Goal: Task Accomplishment & Management: Manage account settings

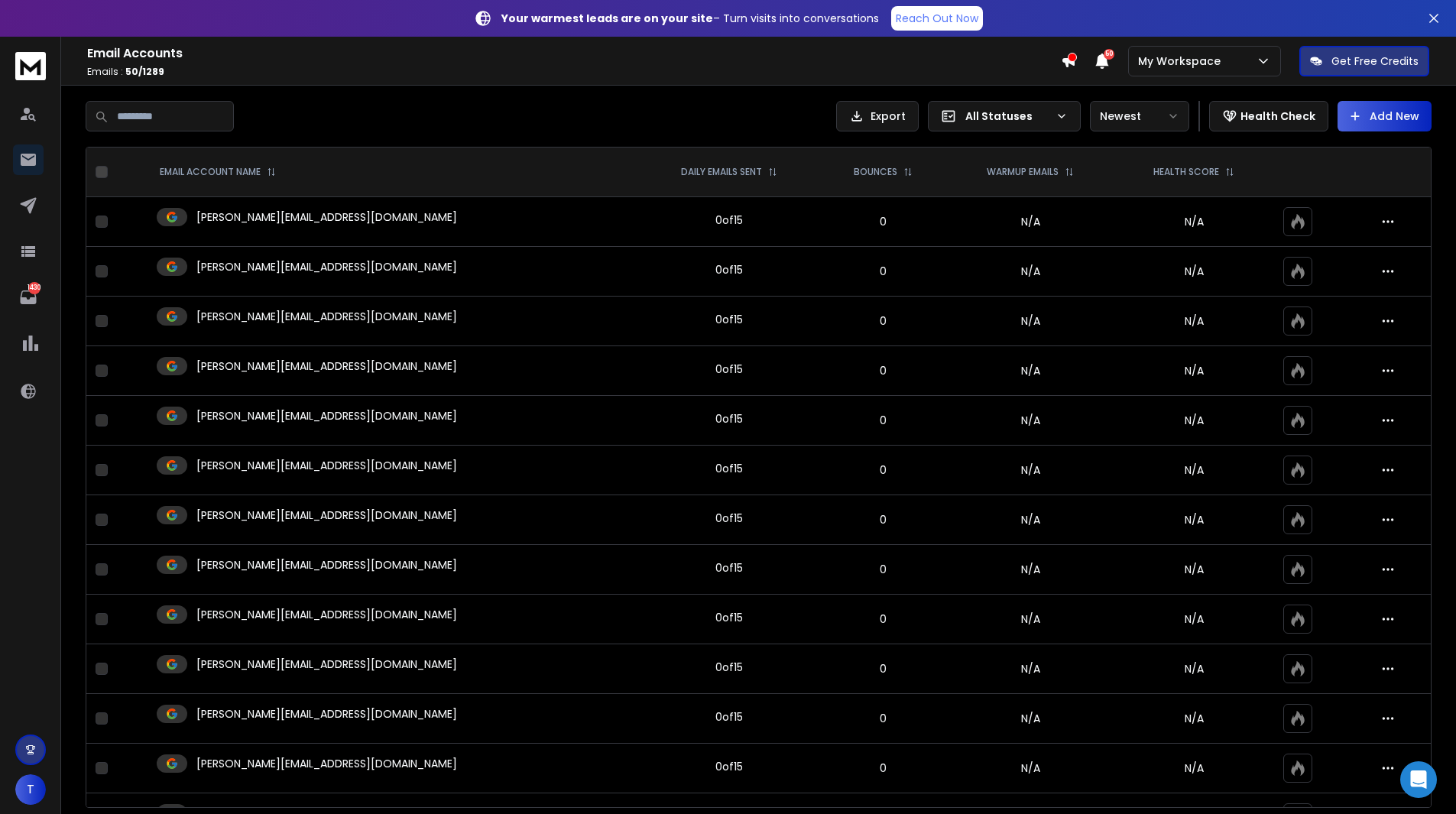
click at [1383, 115] on button "Add New" at bounding box center [1384, 116] width 94 height 31
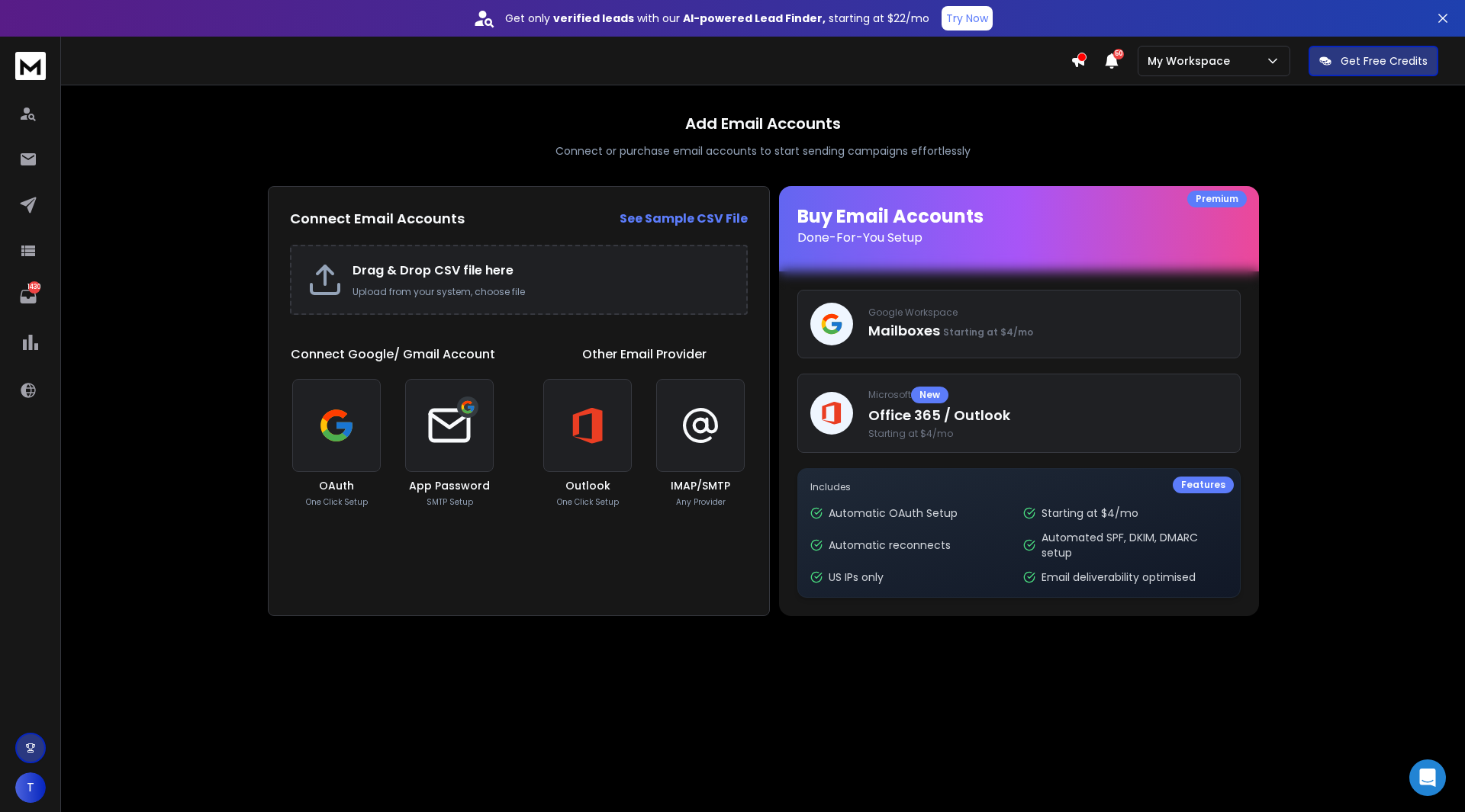
click at [347, 433] on icon at bounding box center [344, 430] width 16 height 15
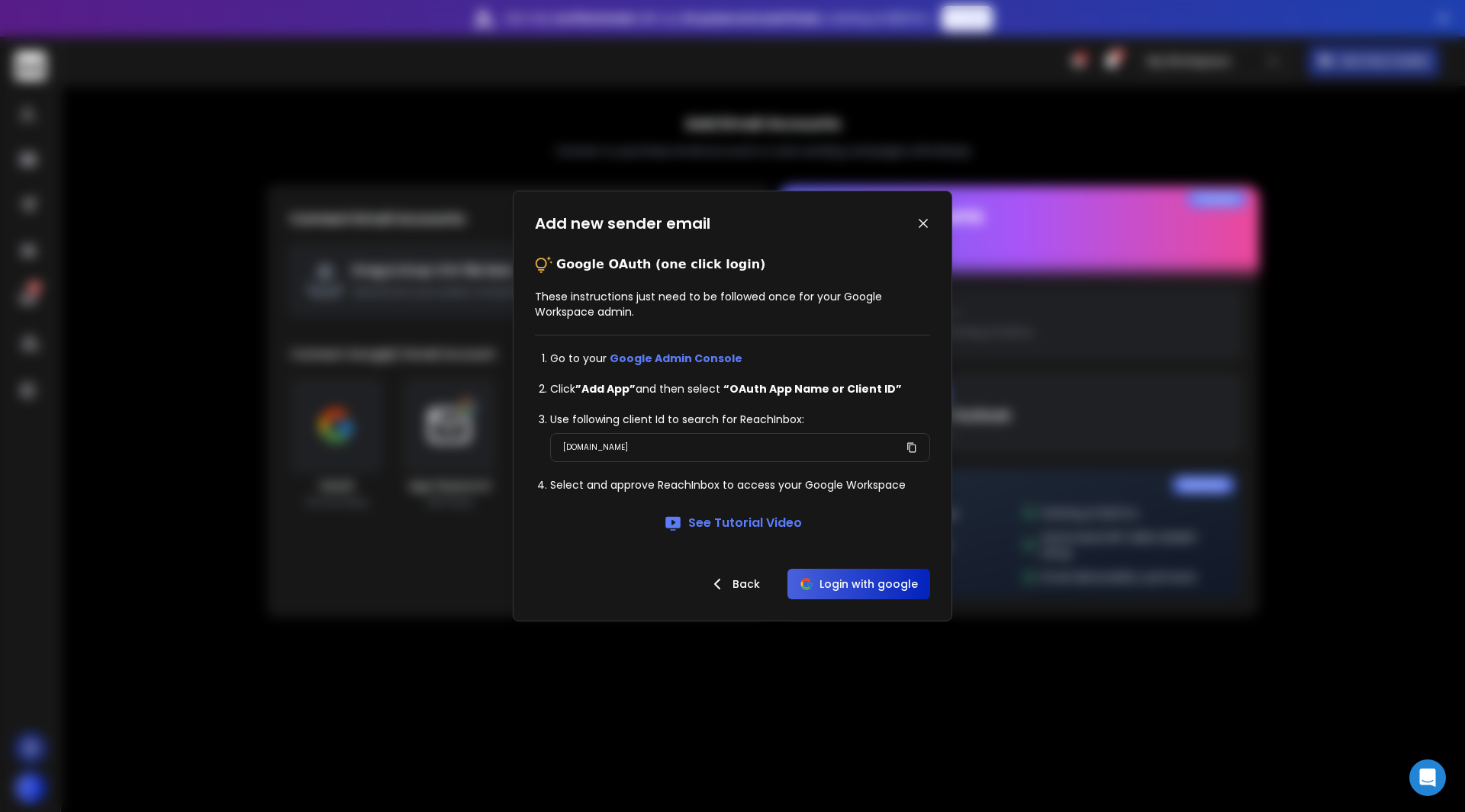
click at [868, 577] on button "Login with google" at bounding box center [858, 584] width 142 height 31
click at [881, 584] on button "Login with google" at bounding box center [858, 584] width 142 height 31
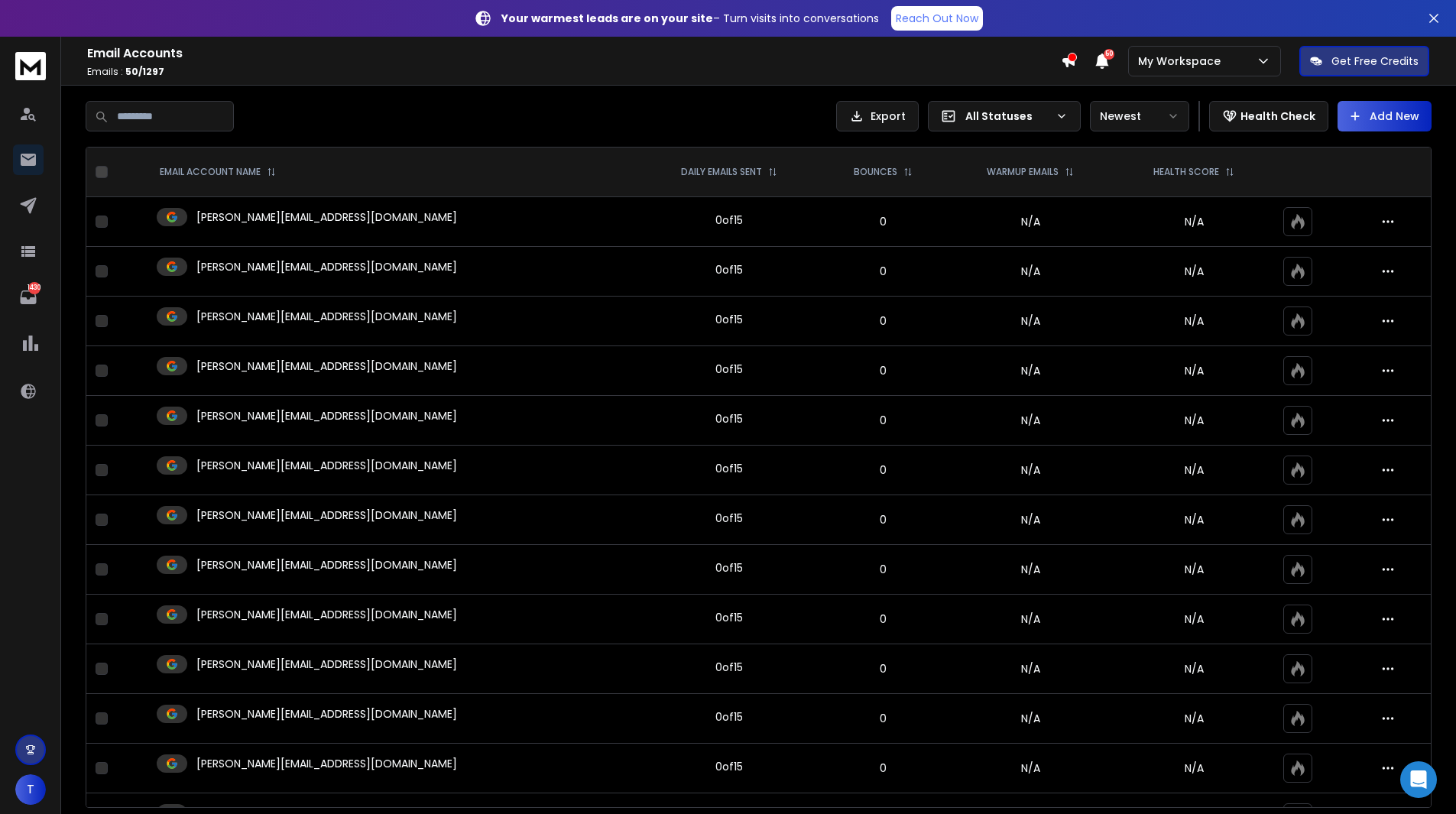
click at [1381, 108] on button "Add New" at bounding box center [1384, 116] width 94 height 31
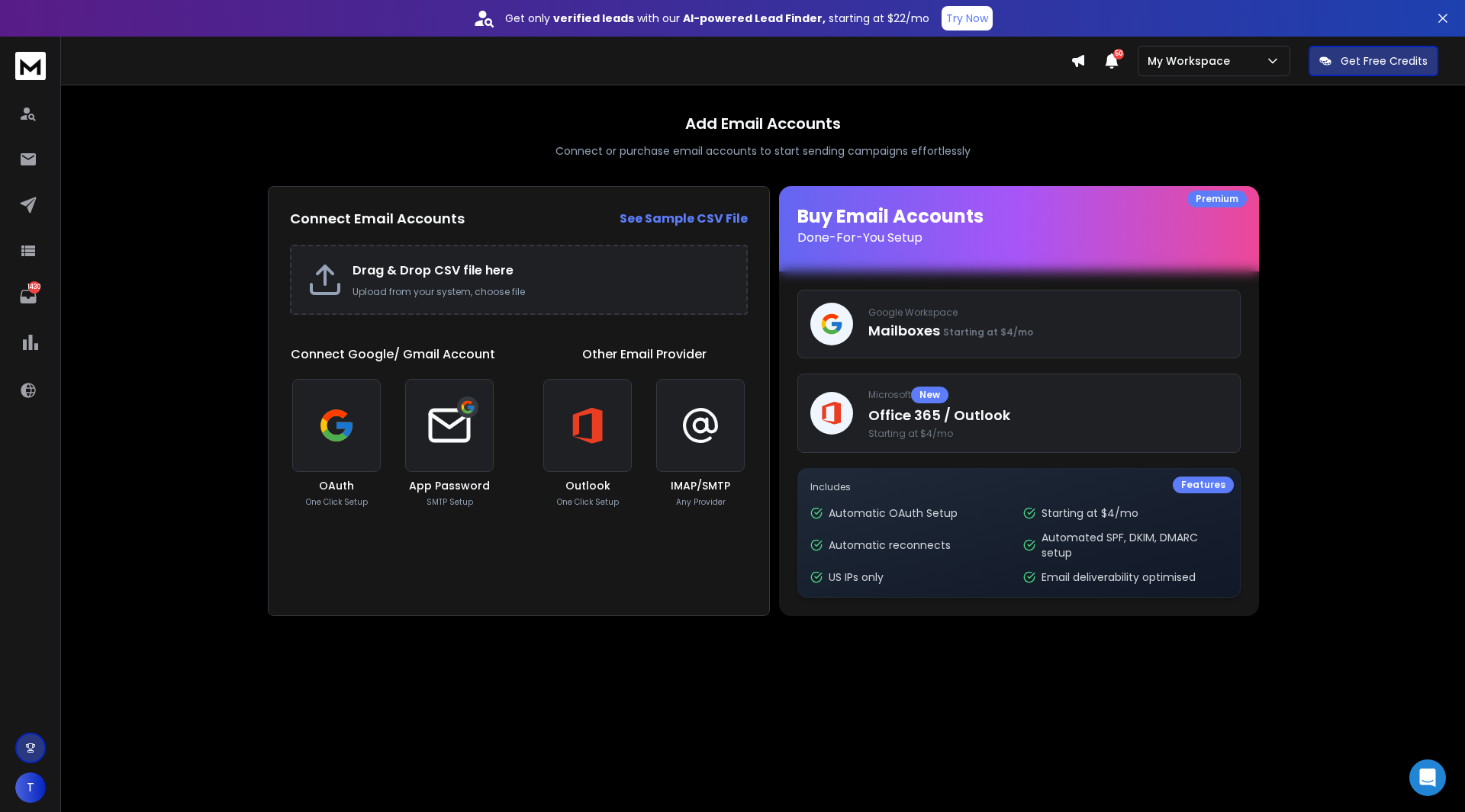
click at [309, 431] on div at bounding box center [336, 426] width 88 height 93
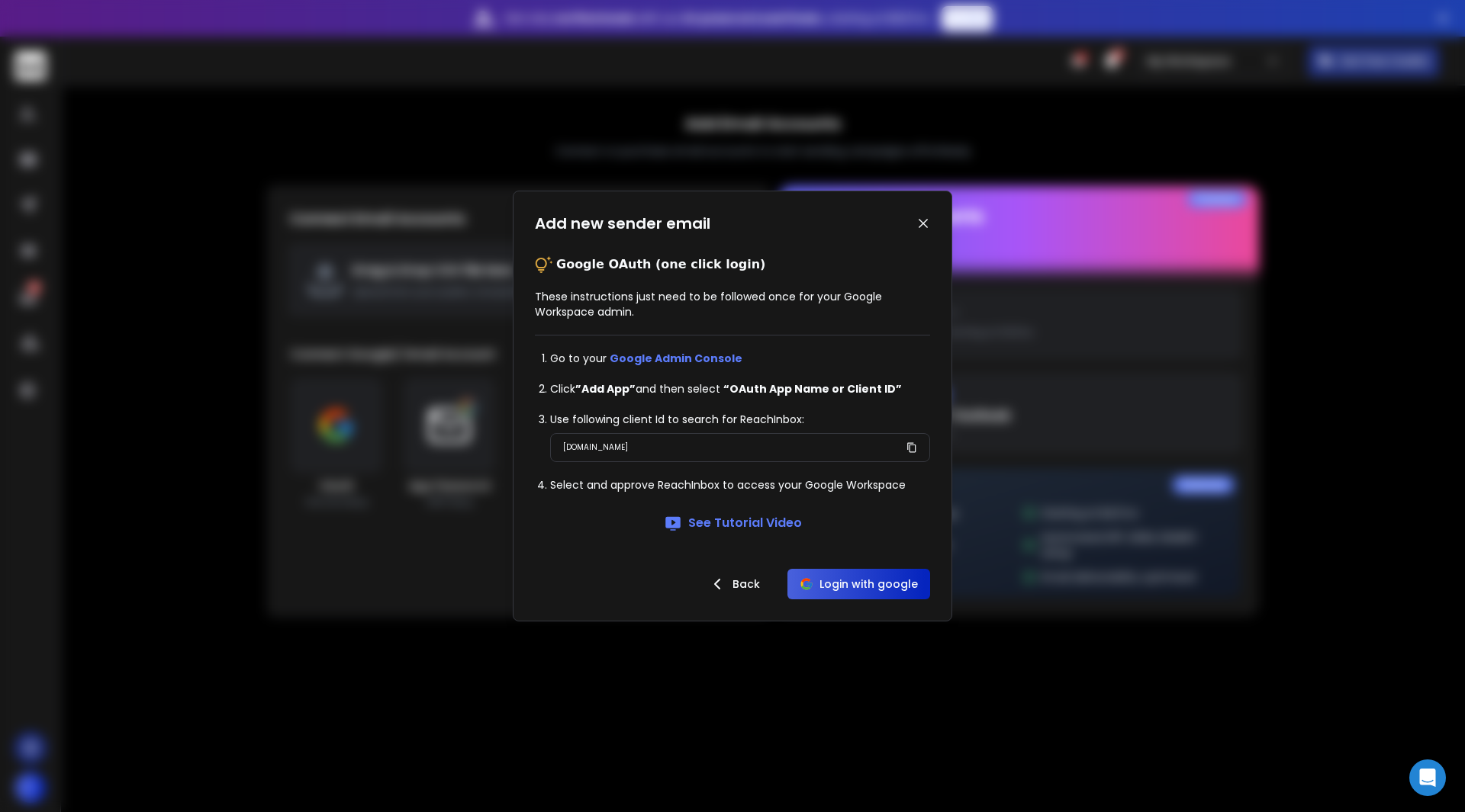
click at [813, 581] on icon at bounding box center [807, 584] width 13 height 13
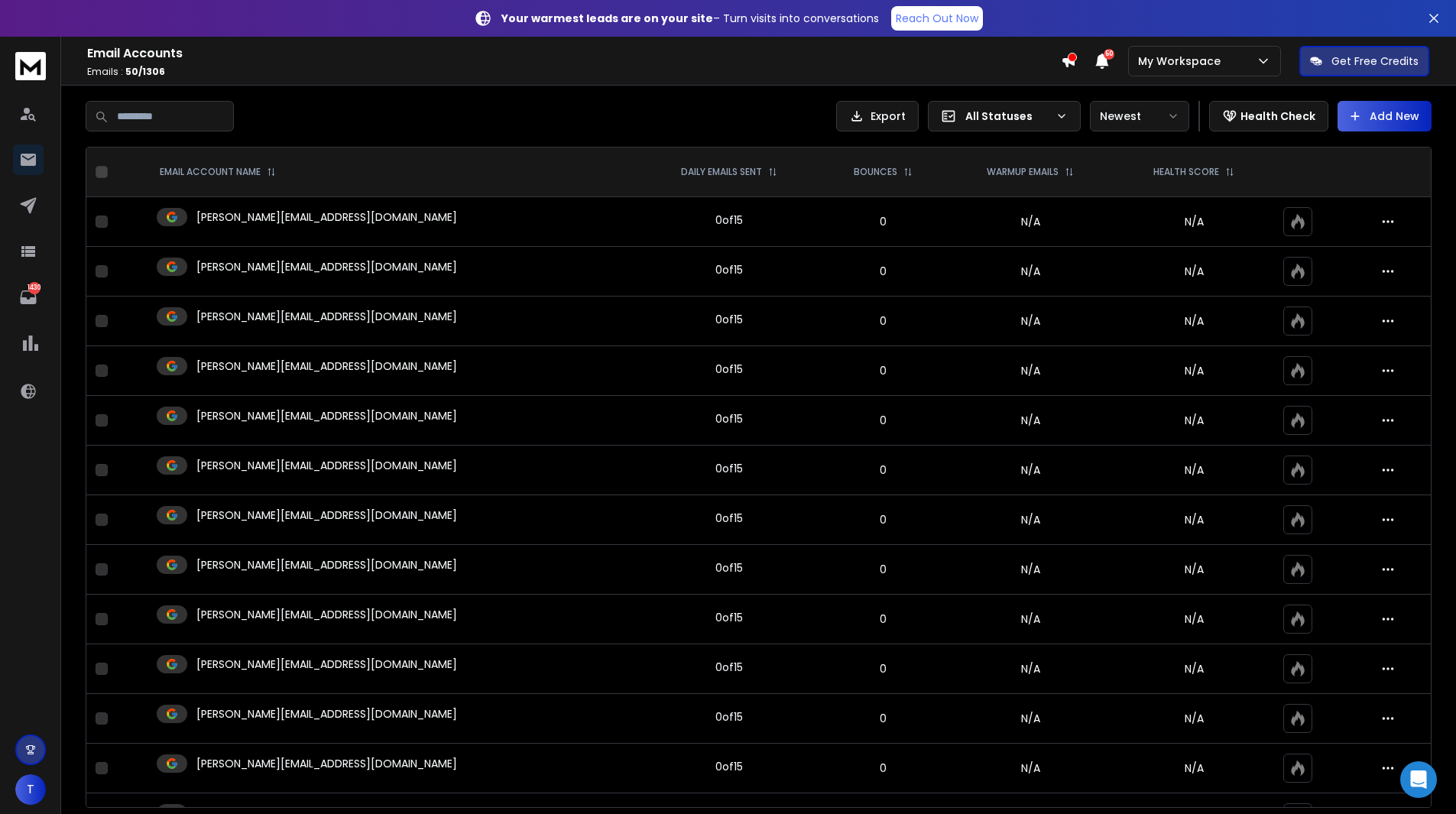
click at [1359, 118] on icon at bounding box center [1355, 116] width 11 height 11
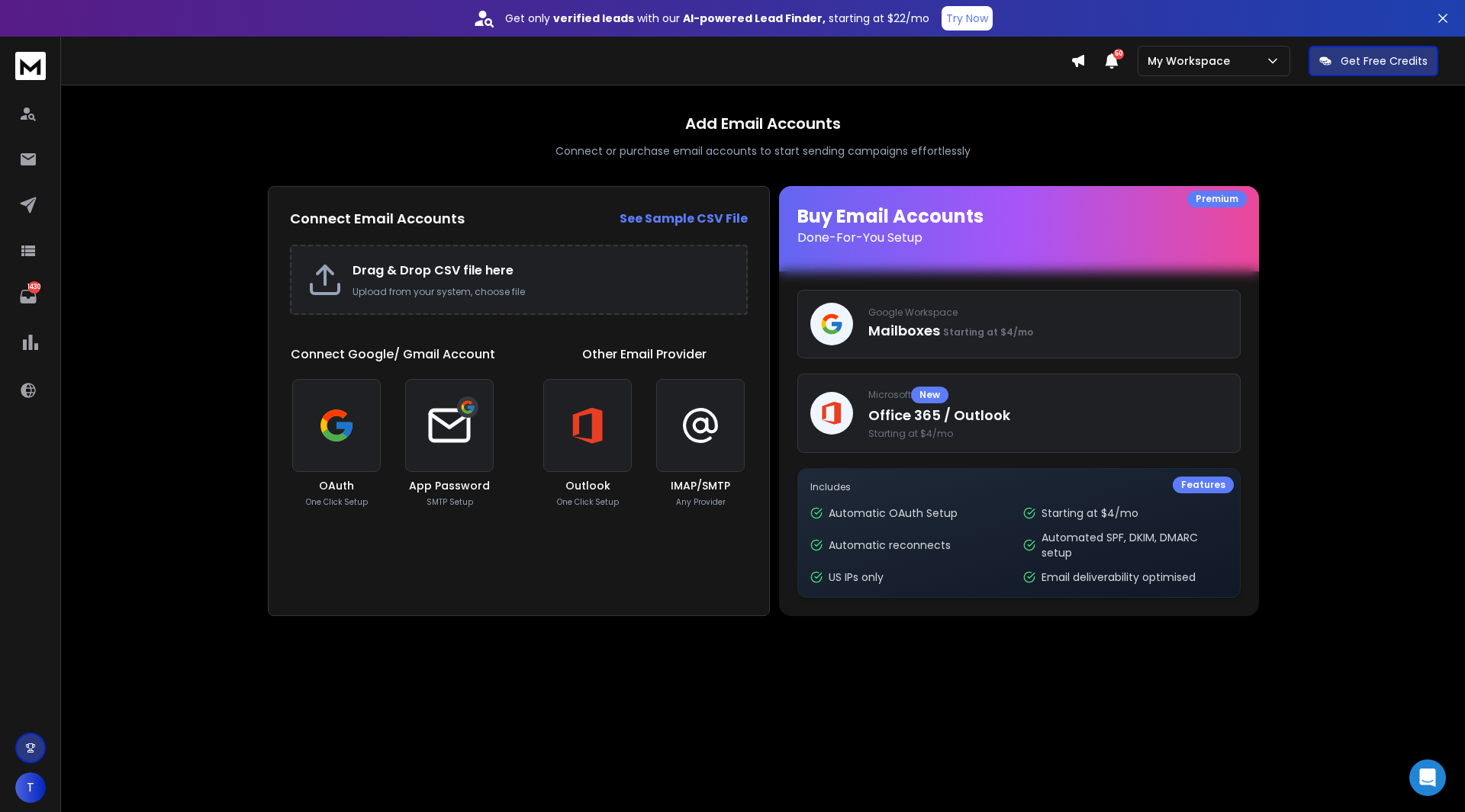
click at [321, 433] on icon at bounding box center [336, 425] width 38 height 46
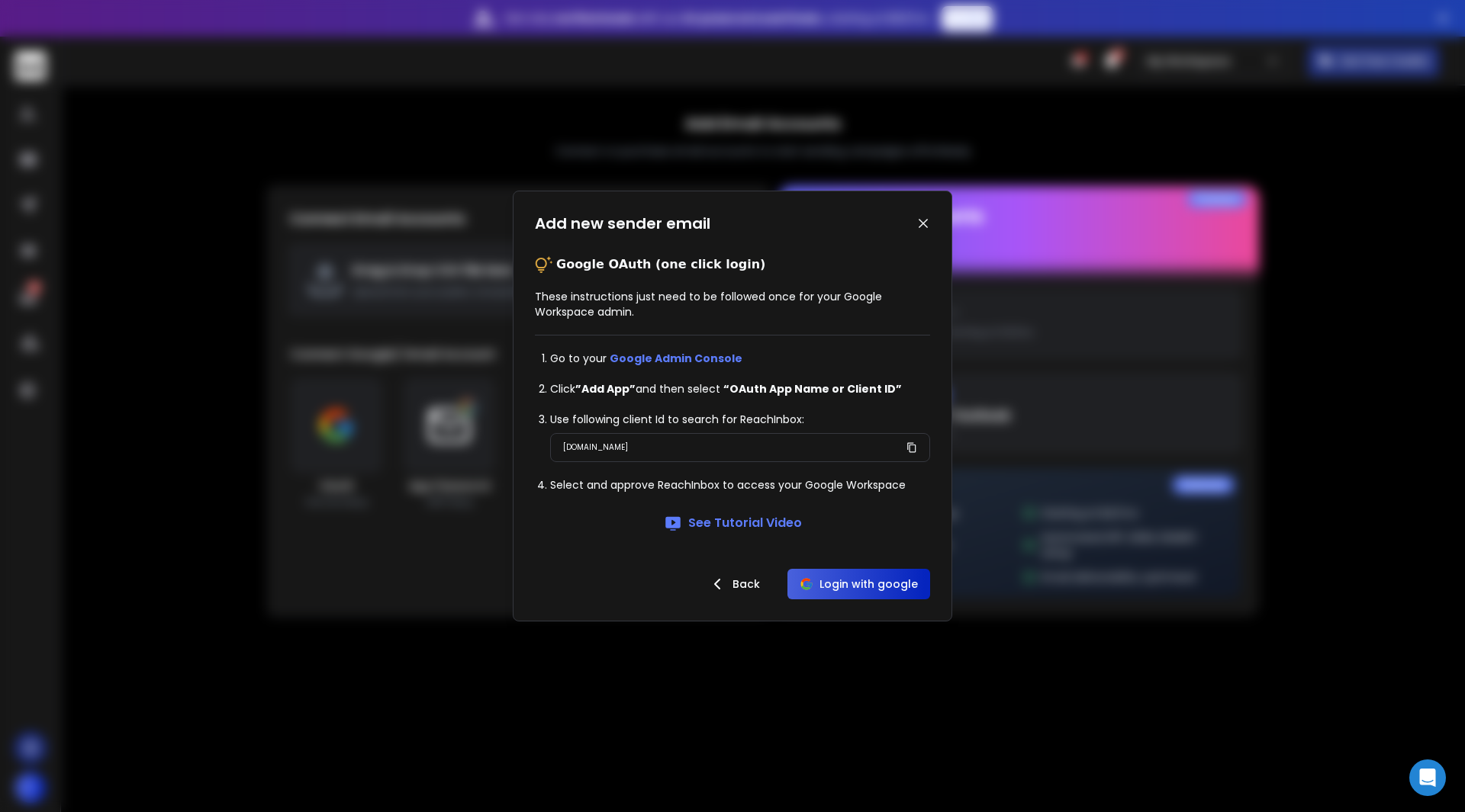
click at [877, 581] on button "Login with google" at bounding box center [858, 584] width 142 height 31
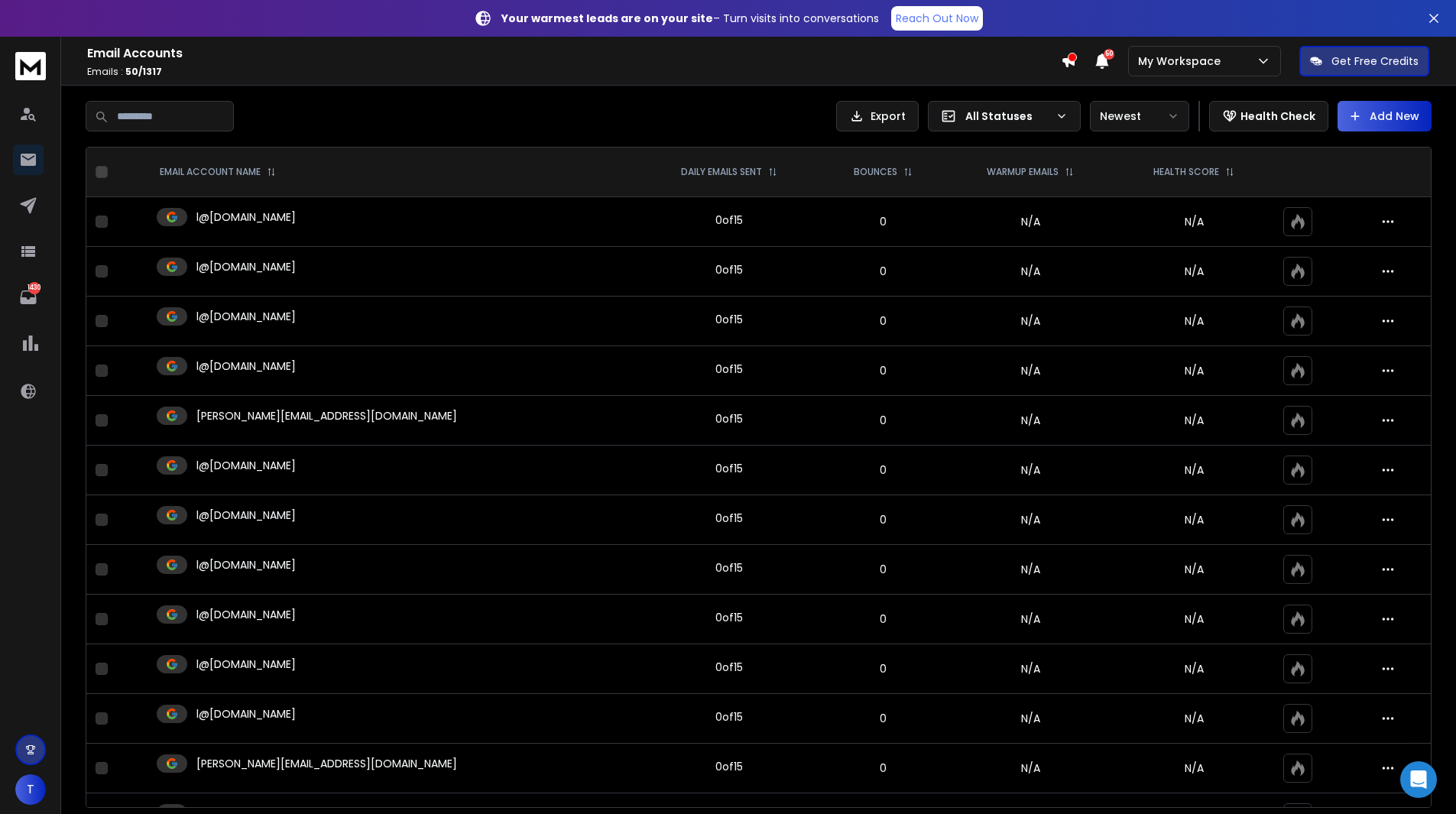
click at [1378, 114] on button "Add New" at bounding box center [1384, 116] width 94 height 31
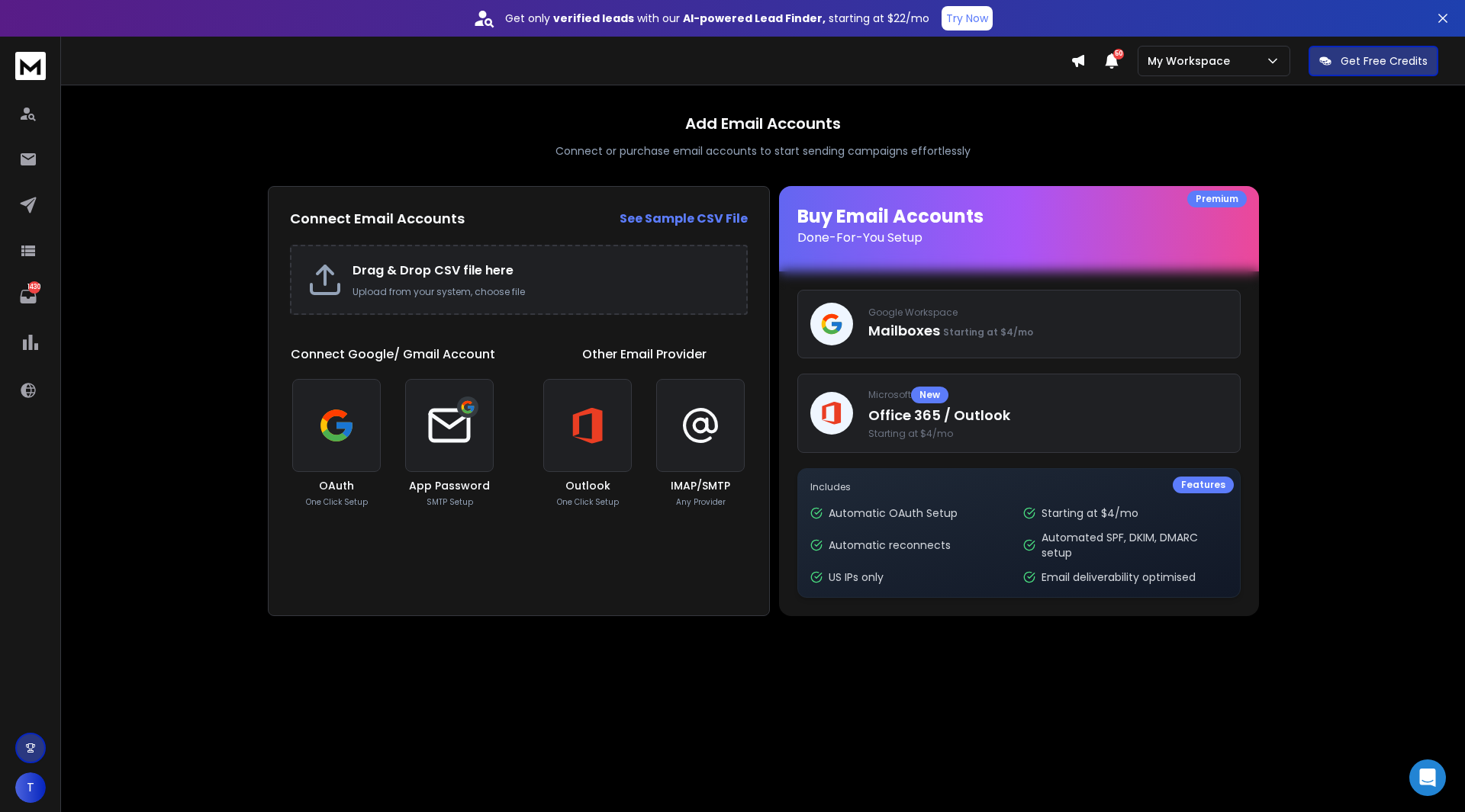
click at [320, 424] on icon at bounding box center [336, 425] width 38 height 46
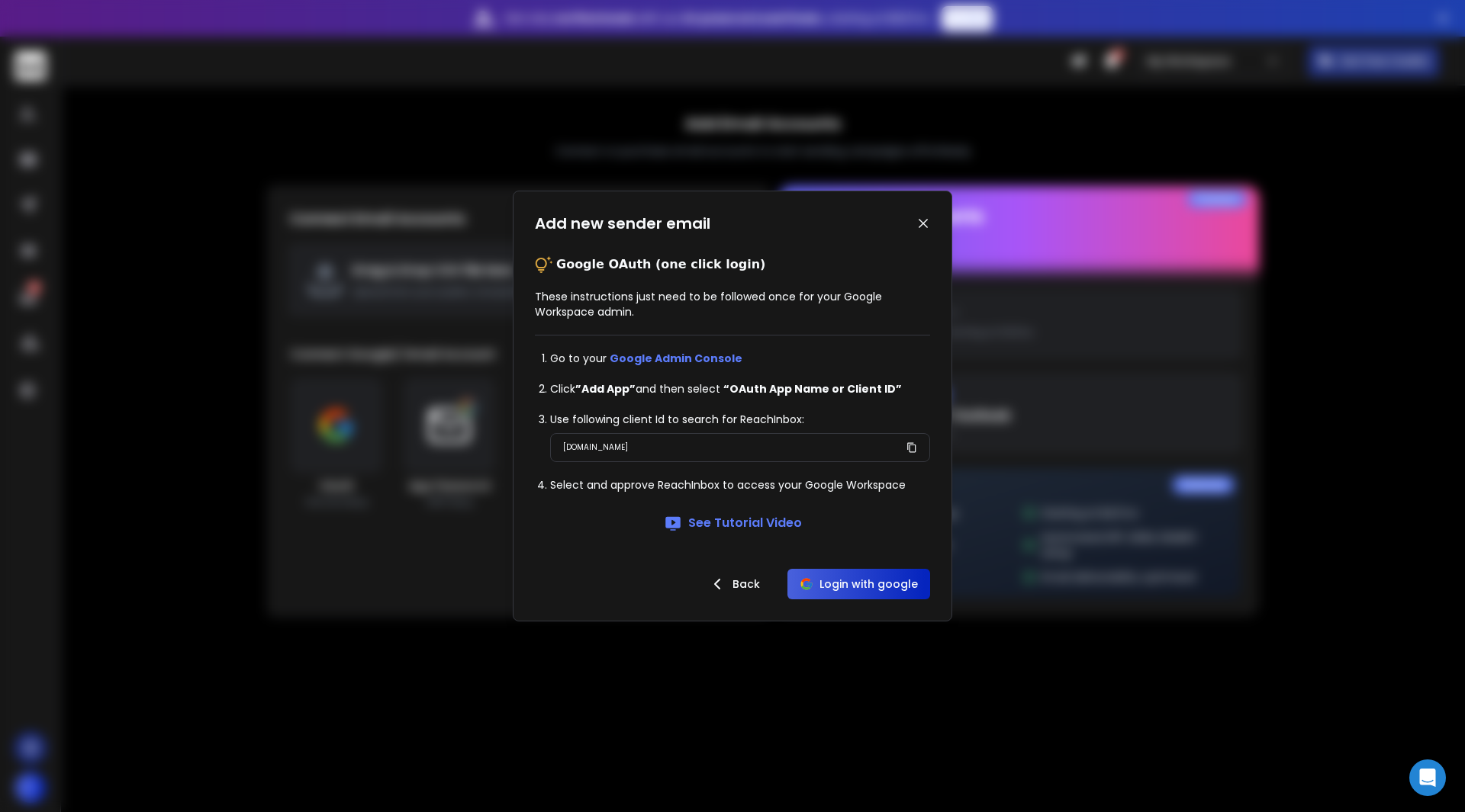
click at [823, 582] on button "Login with google" at bounding box center [858, 584] width 142 height 31
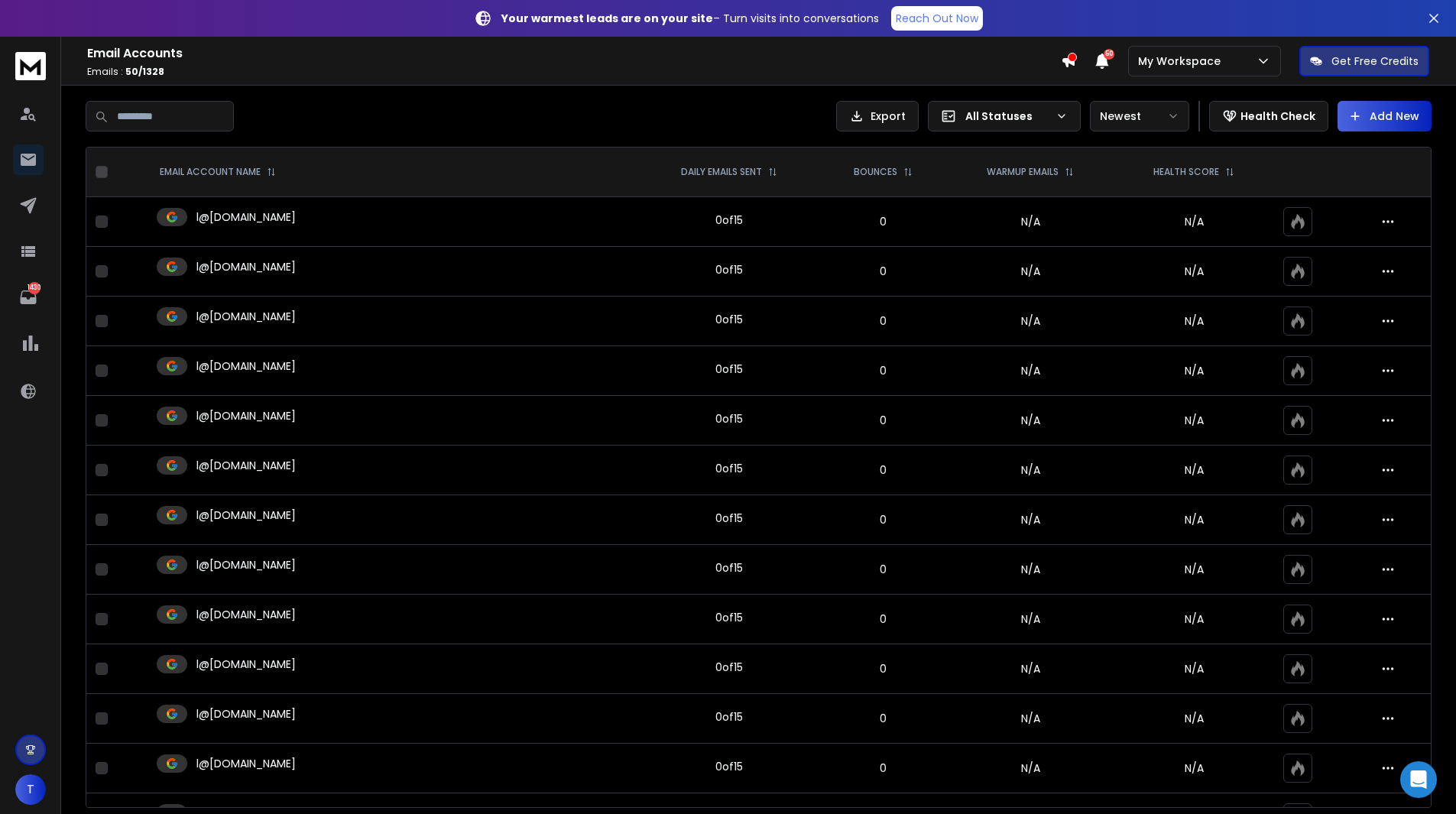
click at [1378, 114] on button "Add New" at bounding box center [1384, 116] width 94 height 31
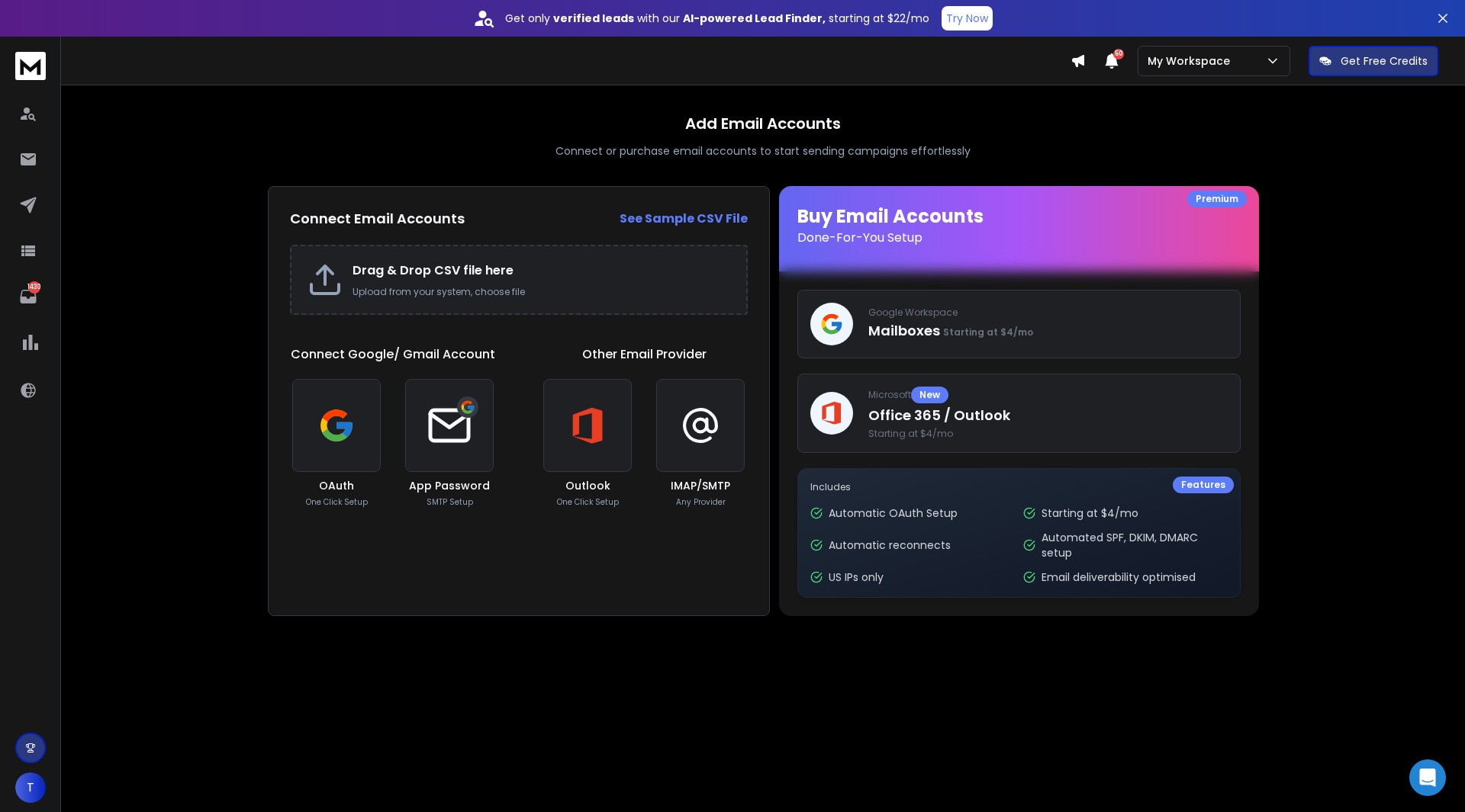
click at [355, 434] on icon at bounding box center [336, 425] width 38 height 46
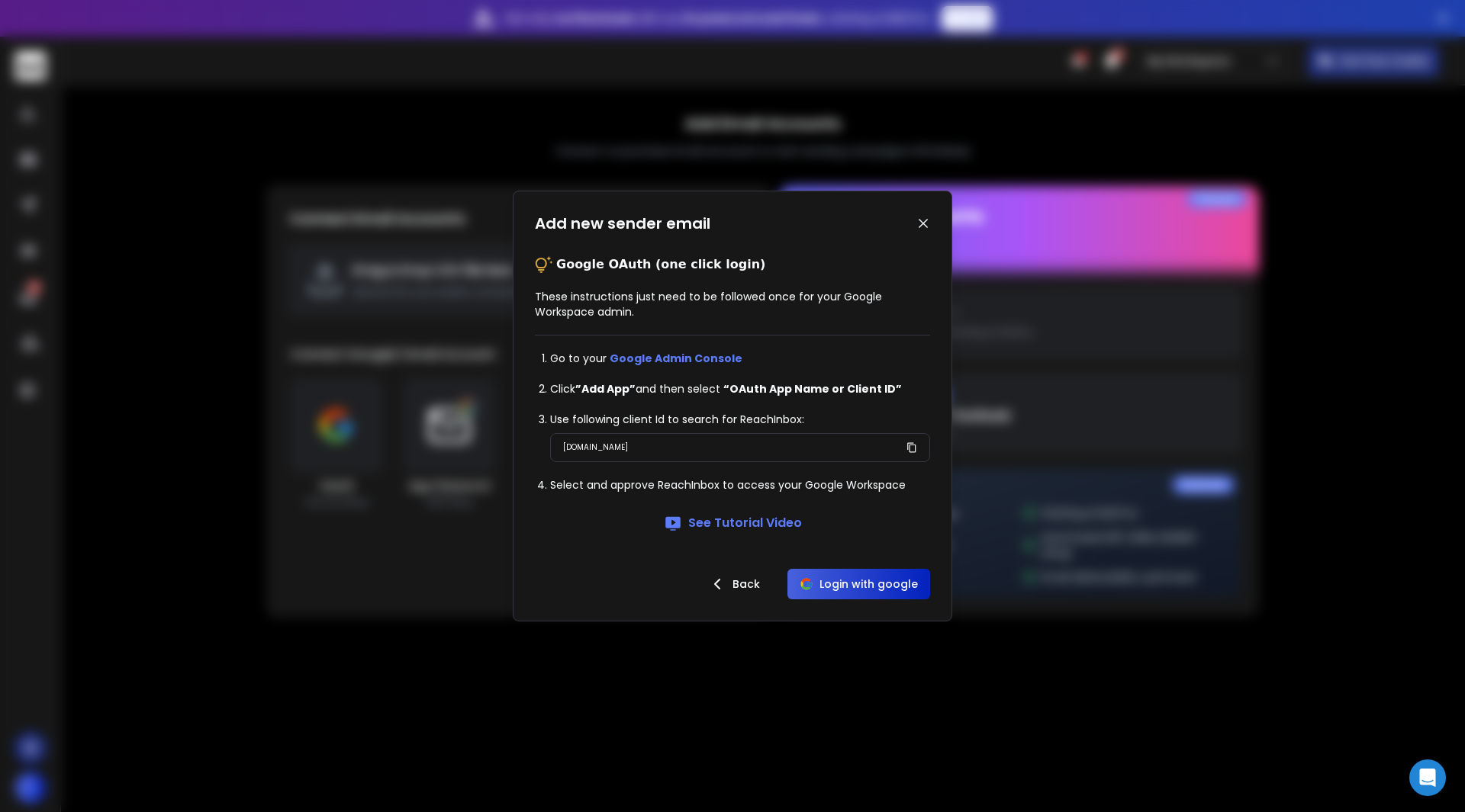
click at [849, 581] on button "Login with google" at bounding box center [858, 584] width 142 height 31
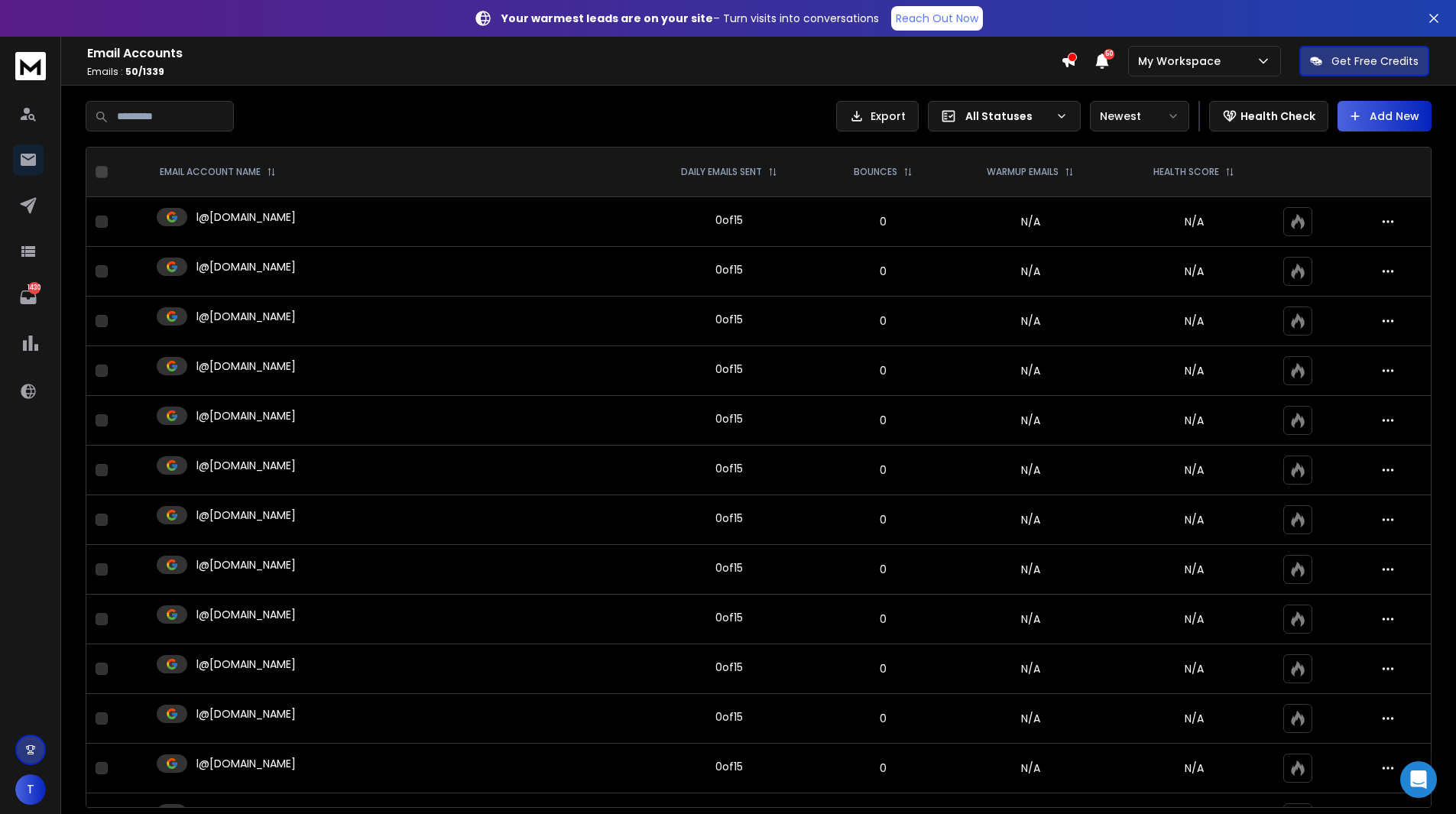
click at [1371, 123] on button "Add New" at bounding box center [1384, 116] width 94 height 31
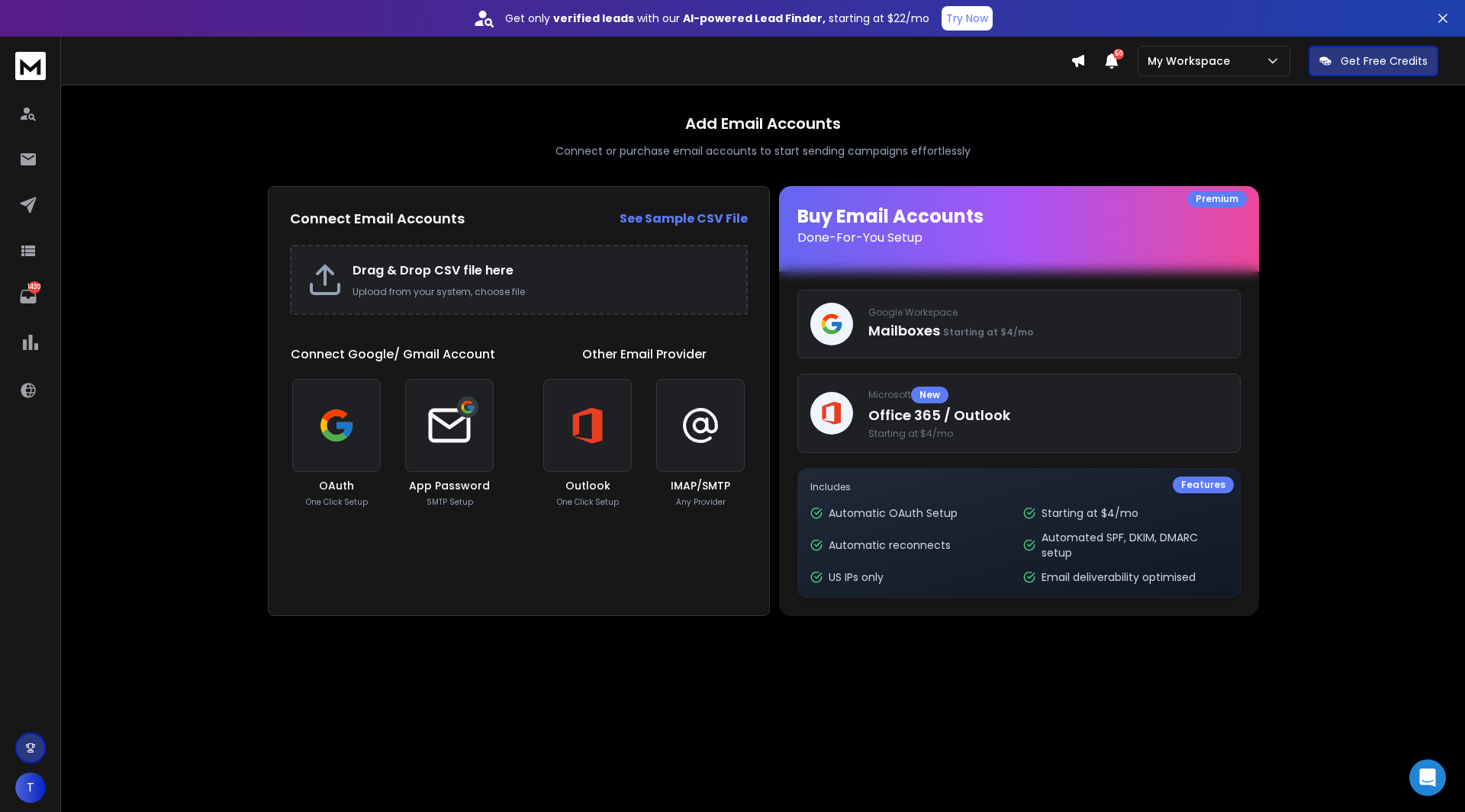
click at [315, 462] on div at bounding box center [336, 426] width 88 height 93
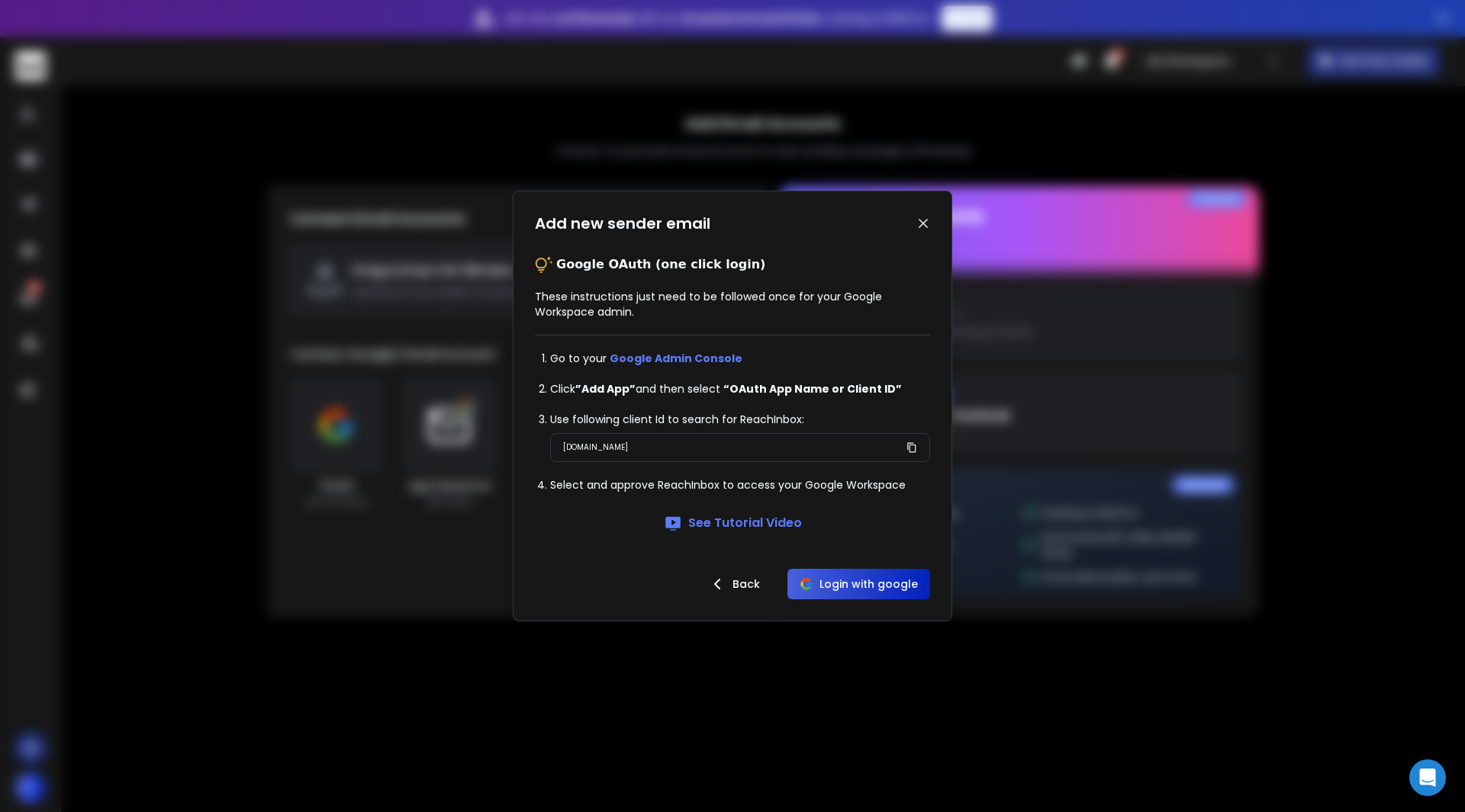
click at [867, 592] on button "Login with google" at bounding box center [858, 584] width 142 height 31
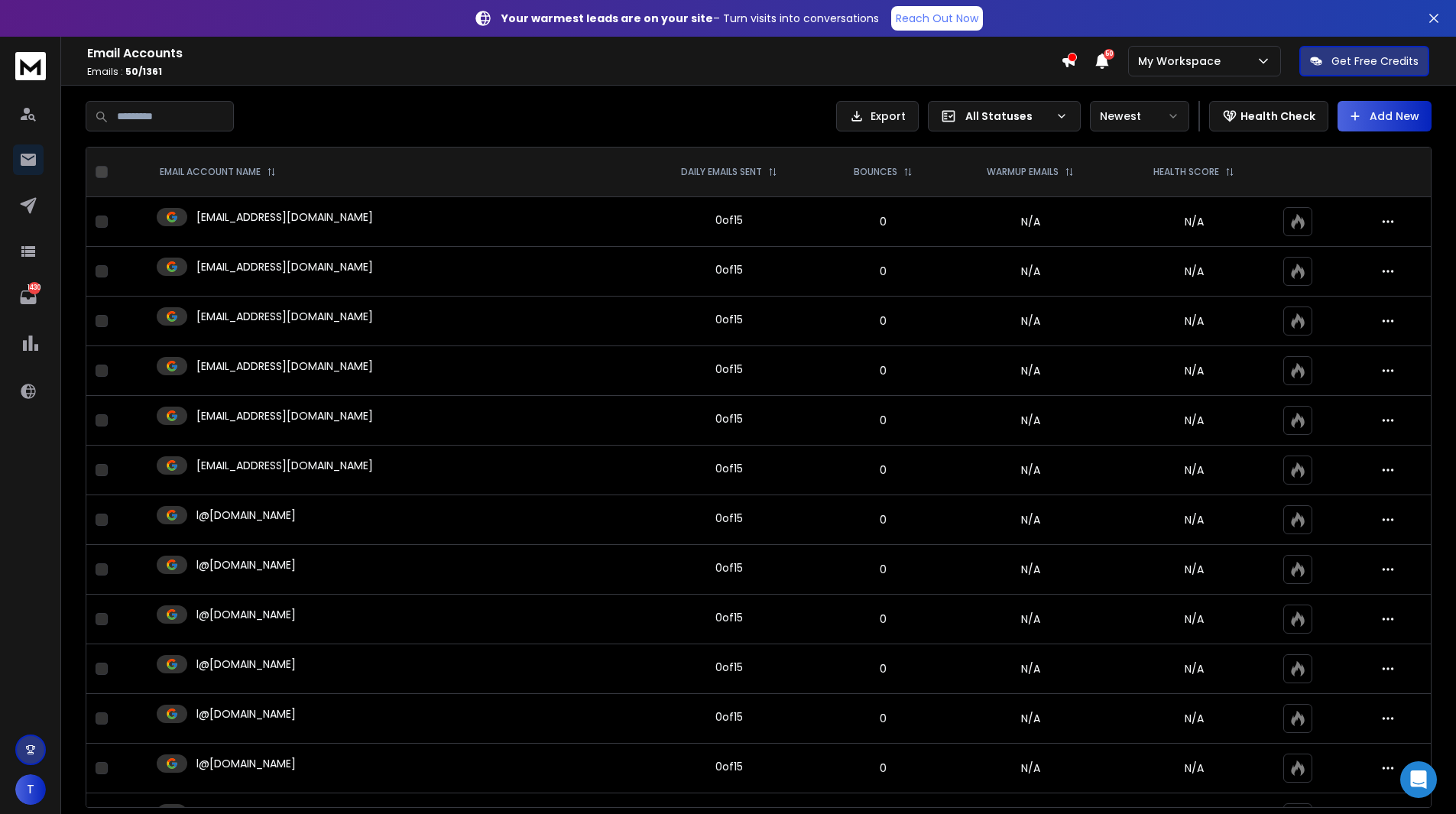
click at [1363, 124] on button "Add New" at bounding box center [1384, 116] width 94 height 31
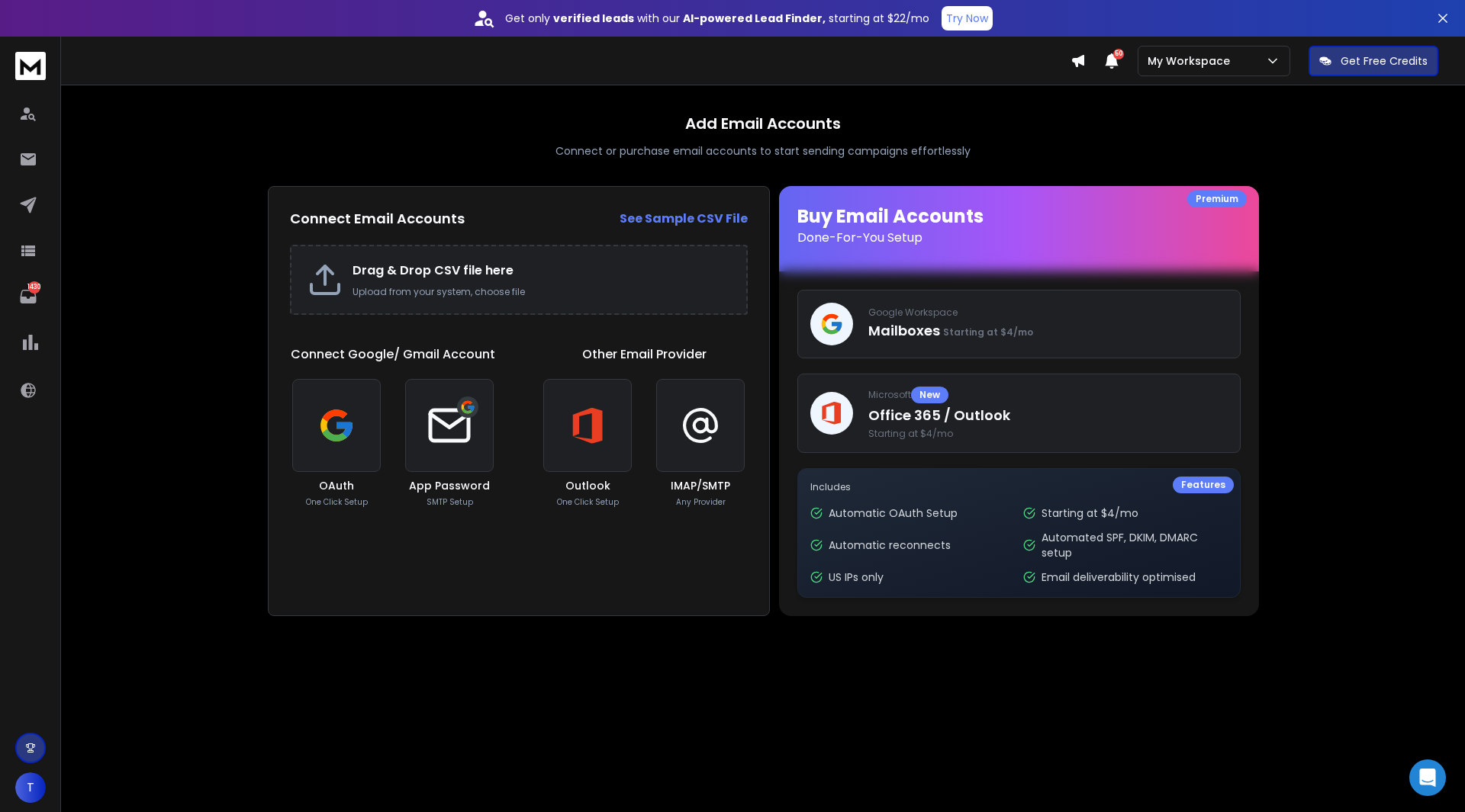
click at [346, 450] on div at bounding box center [336, 426] width 88 height 93
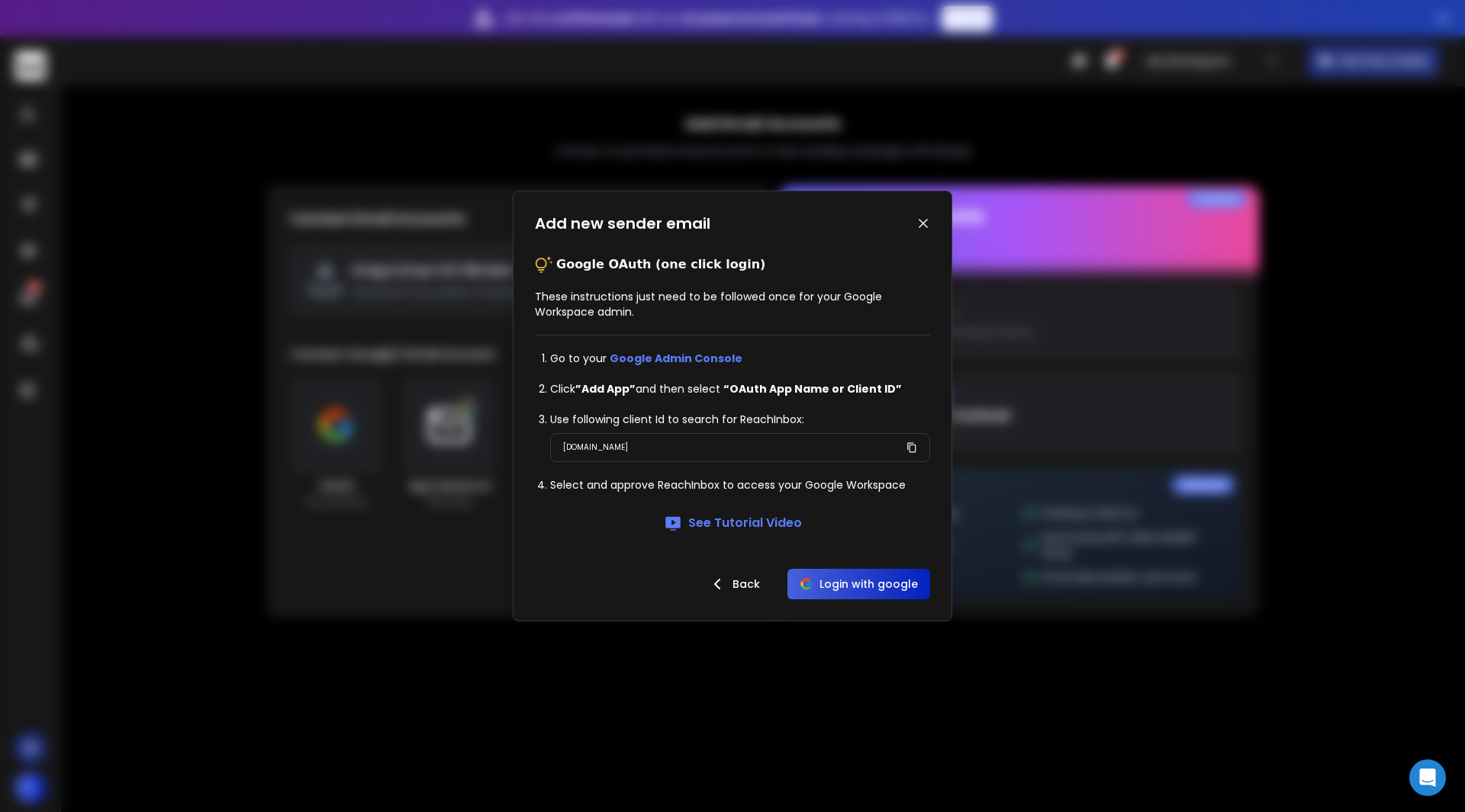
click at [830, 585] on button "Login with google" at bounding box center [858, 584] width 142 height 31
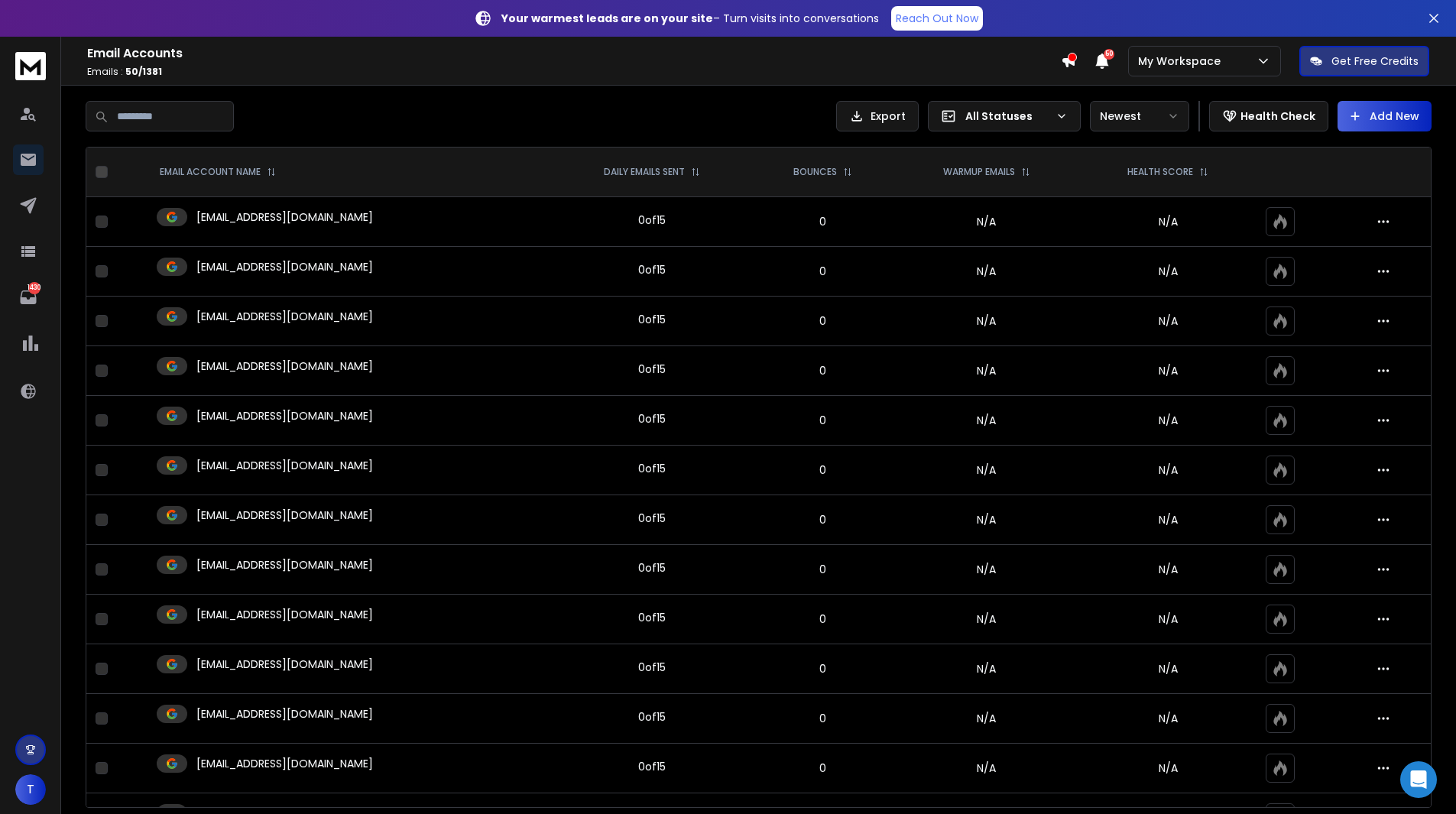
click at [1364, 113] on button "Add New" at bounding box center [1384, 116] width 94 height 31
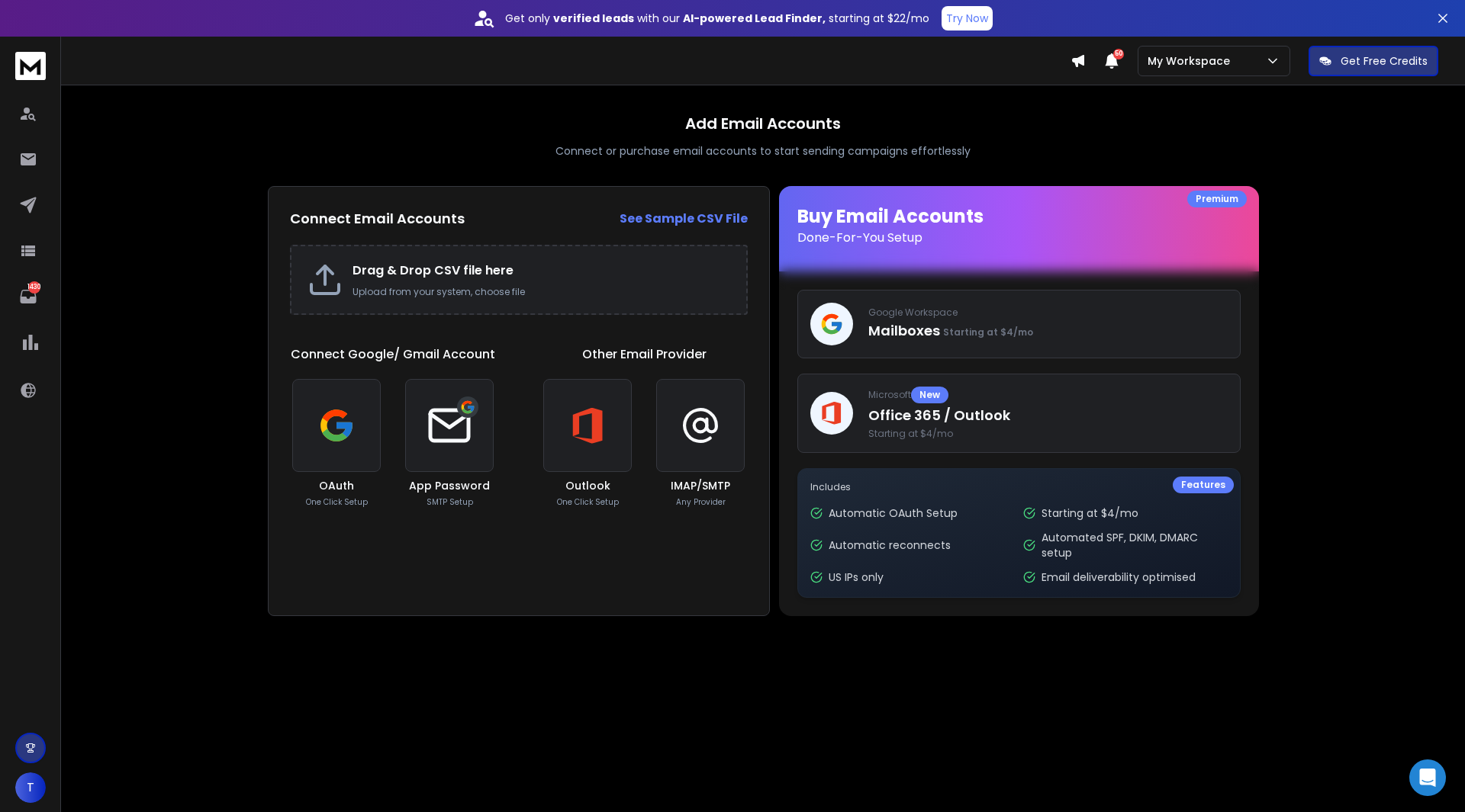
click at [343, 443] on icon at bounding box center [336, 425] width 38 height 46
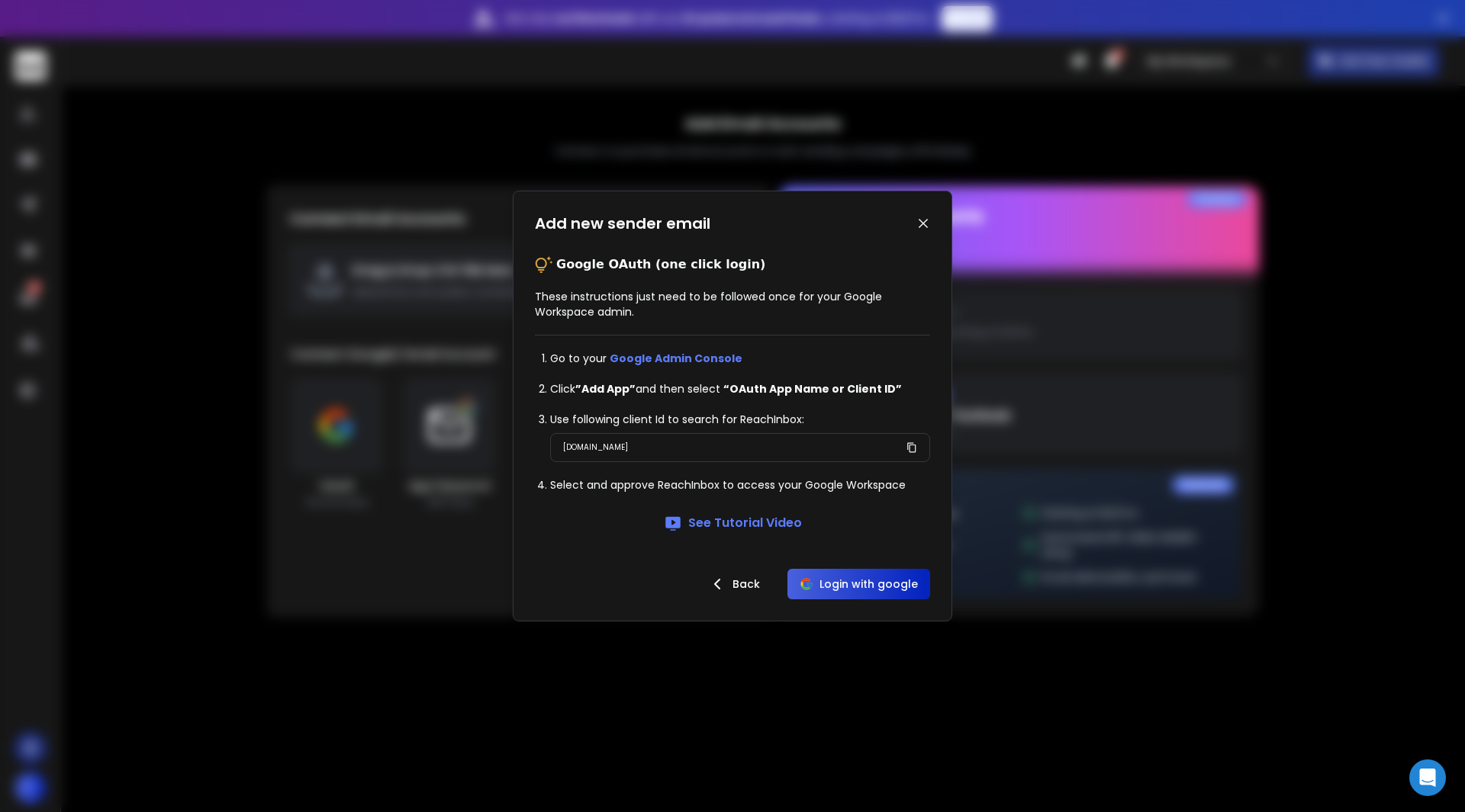
click at [826, 580] on button "Login with google" at bounding box center [858, 584] width 142 height 31
